Goal: Task Accomplishment & Management: Manage account settings

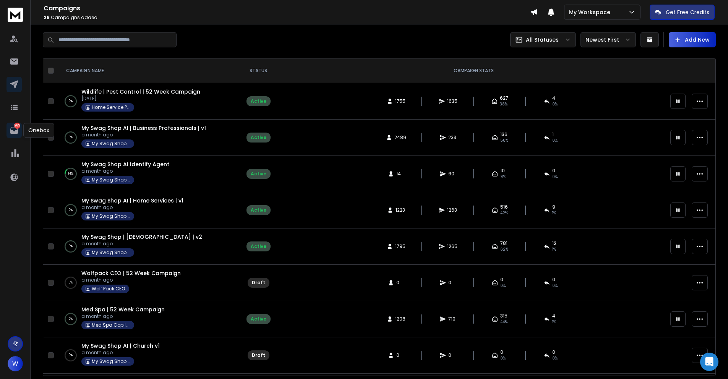
click at [16, 131] on icon at bounding box center [14, 130] width 8 height 7
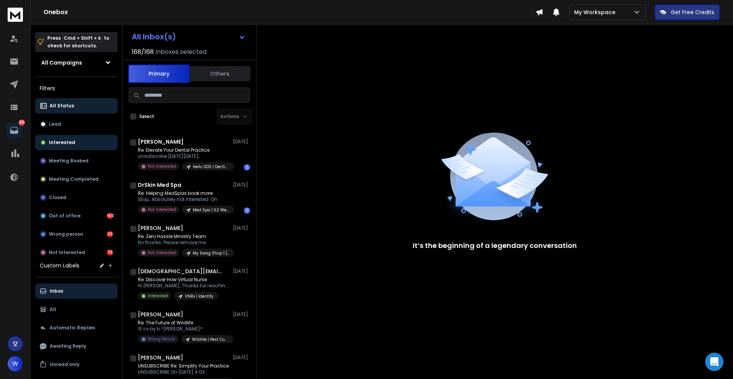
click at [74, 143] on button "Interested" at bounding box center [76, 142] width 83 height 15
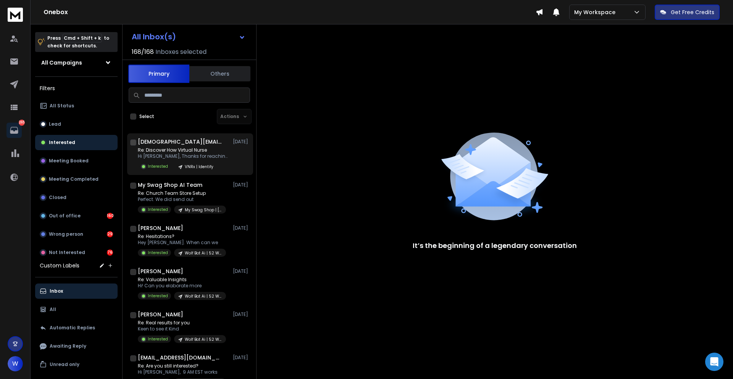
click at [229, 155] on div "Re: Discover How Virtual Nurse Hi [PERSON_NAME], Thanks for reaching out! Inter…" at bounding box center [194, 158] width 112 height 23
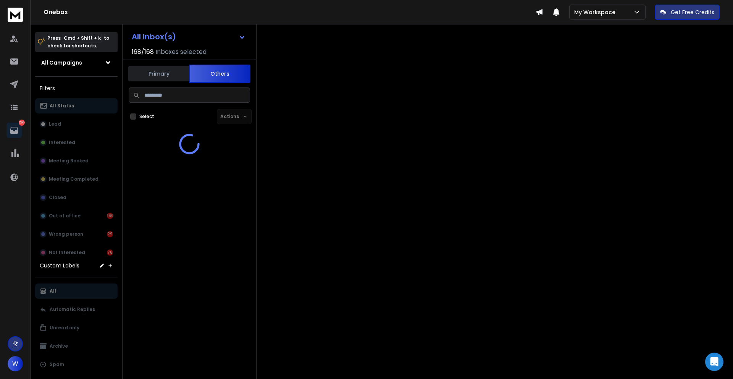
click at [223, 72] on button "Others" at bounding box center [219, 74] width 61 height 18
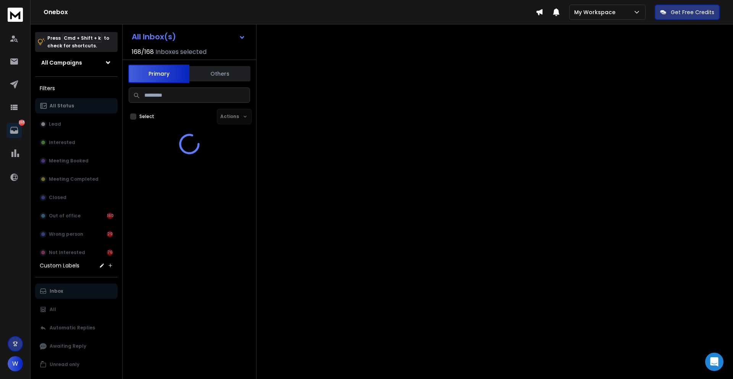
click at [179, 74] on button "Primary" at bounding box center [158, 74] width 61 height 18
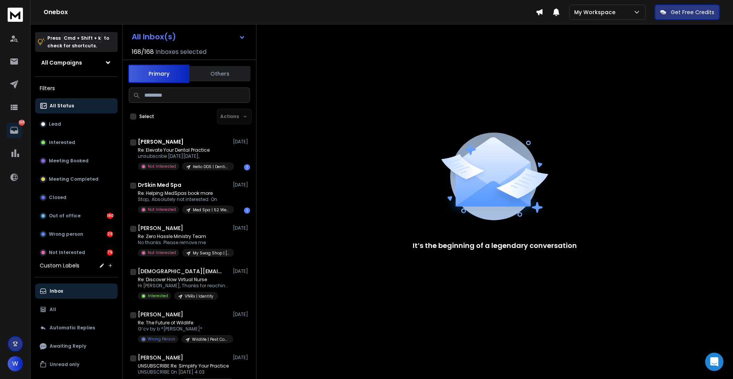
click at [202, 78] on button "Others" at bounding box center [219, 73] width 61 height 17
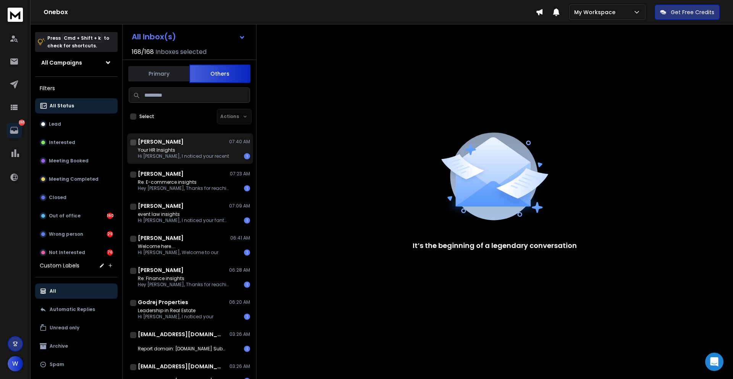
click at [202, 146] on div "[PERSON_NAME] 07:40 AM Your HR Insights Hi [PERSON_NAME], I noticed your recent…" at bounding box center [194, 148] width 112 height 21
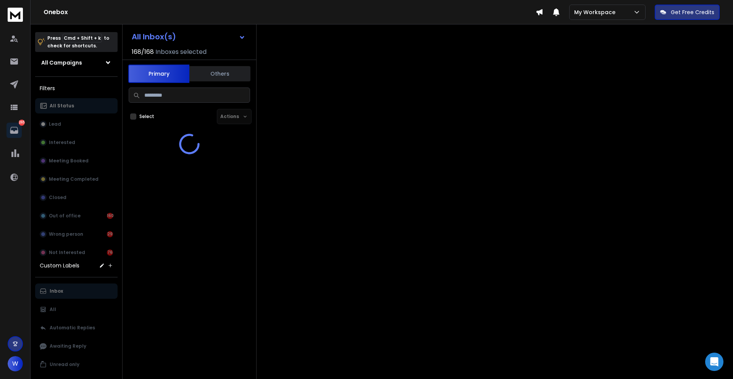
click at [153, 75] on button "Primary" at bounding box center [158, 74] width 61 height 18
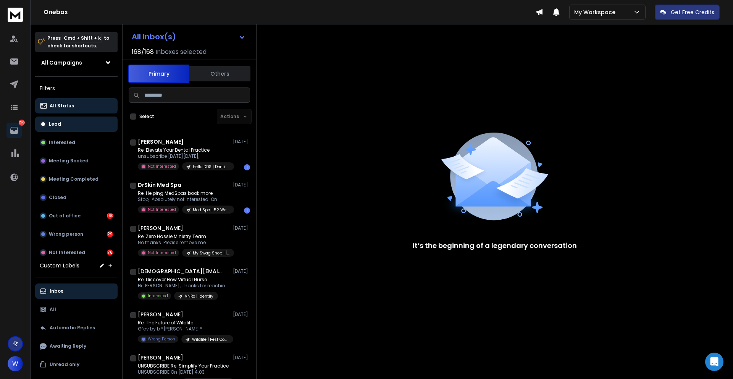
click at [77, 129] on button "Lead" at bounding box center [76, 124] width 83 height 15
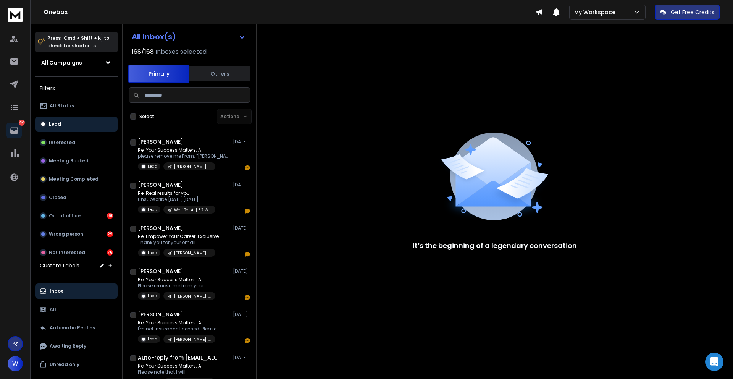
click at [80, 146] on button "Interested" at bounding box center [76, 142] width 83 height 15
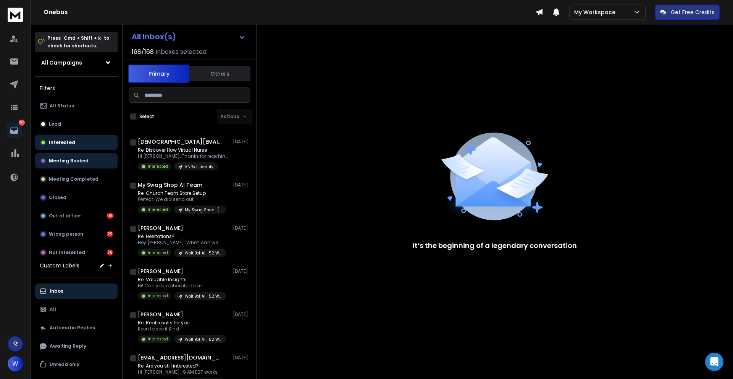
click at [83, 165] on button "Meeting Booked" at bounding box center [76, 160] width 83 height 15
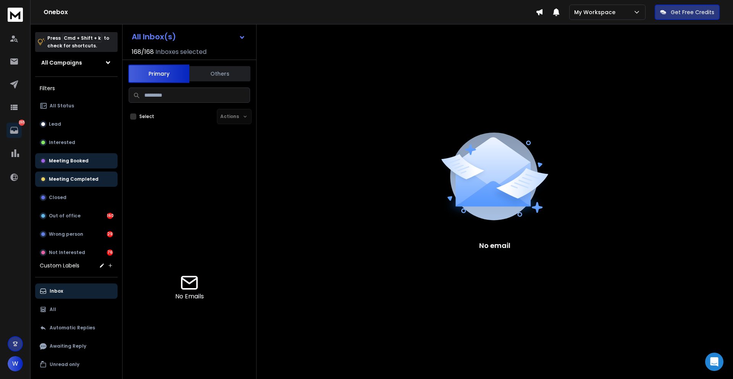
click at [86, 183] on button "Meeting Completed" at bounding box center [76, 179] width 83 height 15
click at [86, 201] on button "Closed" at bounding box center [76, 197] width 83 height 15
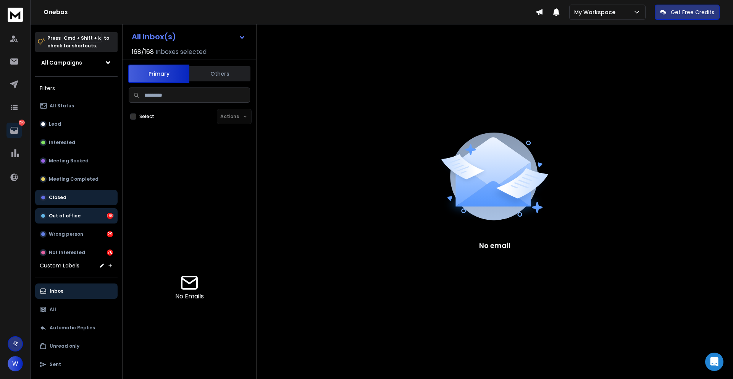
click at [89, 212] on button "Out of office 160" at bounding box center [76, 215] width 83 height 15
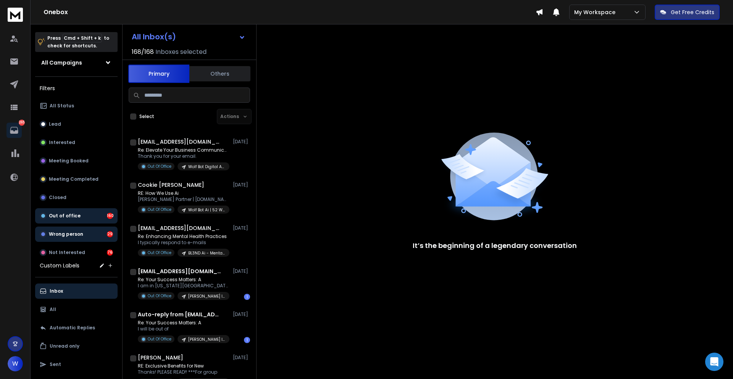
click at [87, 229] on button "Wrong person 29" at bounding box center [76, 234] width 83 height 15
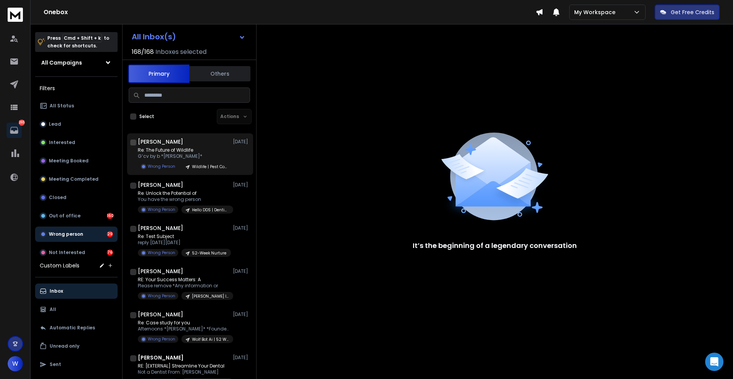
click at [204, 152] on p "Re: The Future of Wildlife" at bounding box center [184, 150] width 92 height 6
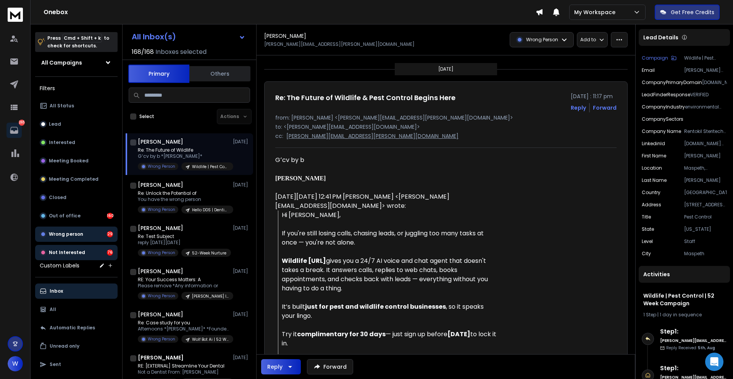
click at [83, 251] on button "Not Interested 76" at bounding box center [76, 252] width 83 height 15
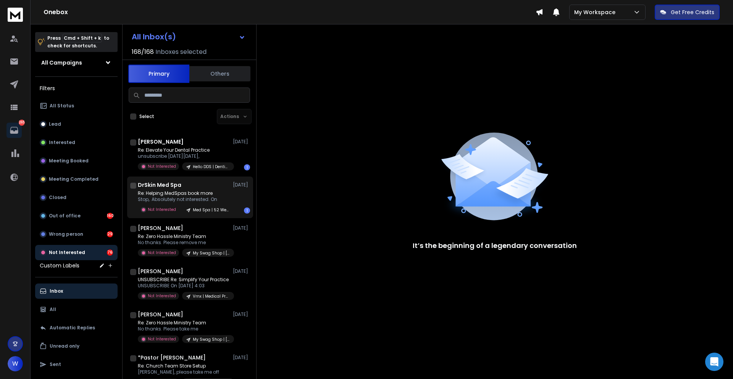
click at [225, 198] on p "Stop,. Absolutely not interested. On" at bounding box center [184, 199] width 92 height 6
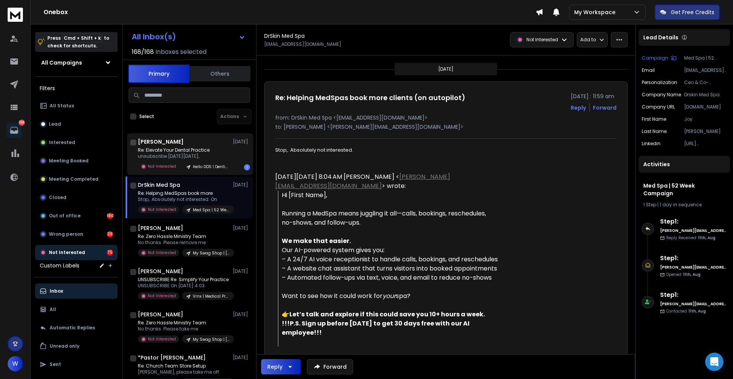
click at [223, 150] on p "Re: Elevate Your Dental Practice" at bounding box center [184, 150] width 92 height 6
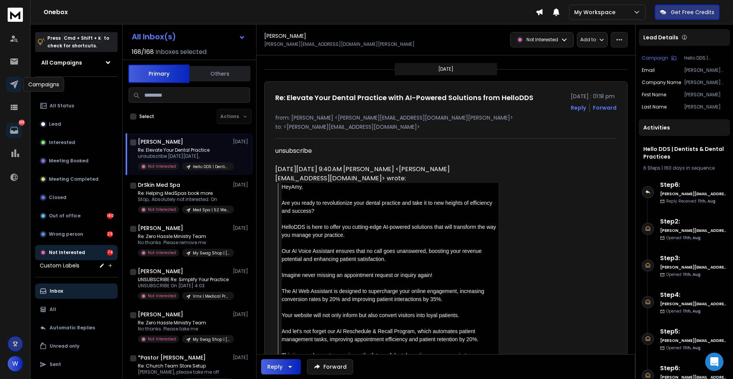
click at [14, 85] on icon at bounding box center [14, 84] width 8 height 8
